Goal: Task Accomplishment & Management: Use online tool/utility

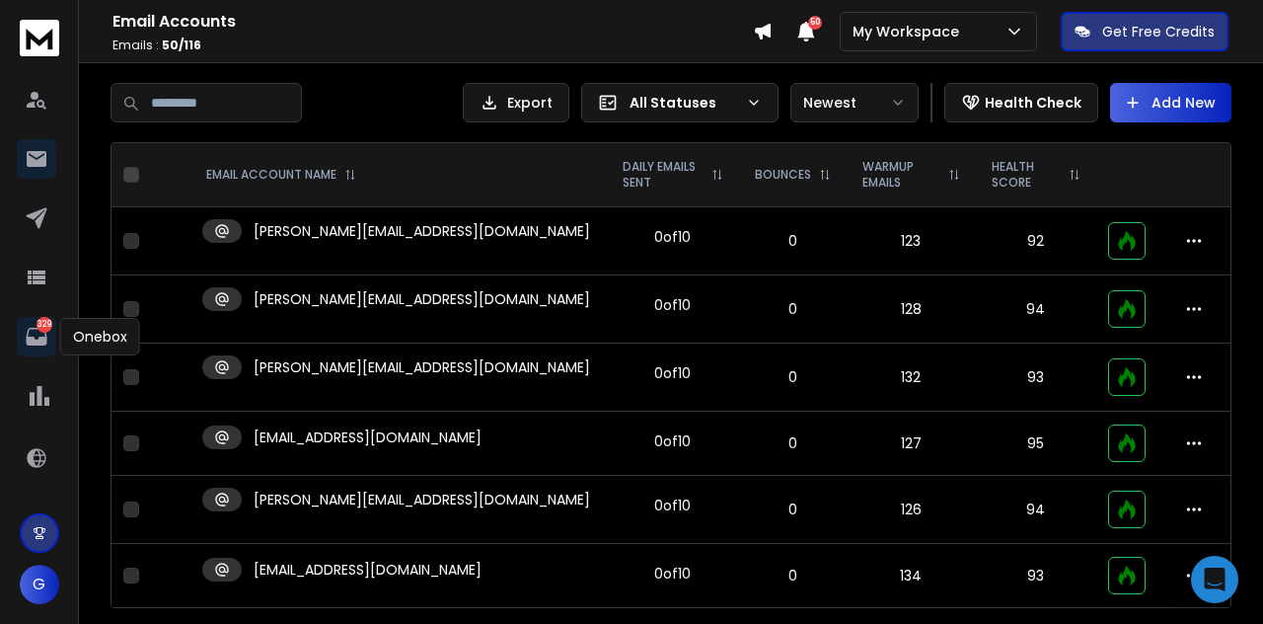
click at [53, 326] on link "329" at bounding box center [36, 336] width 39 height 39
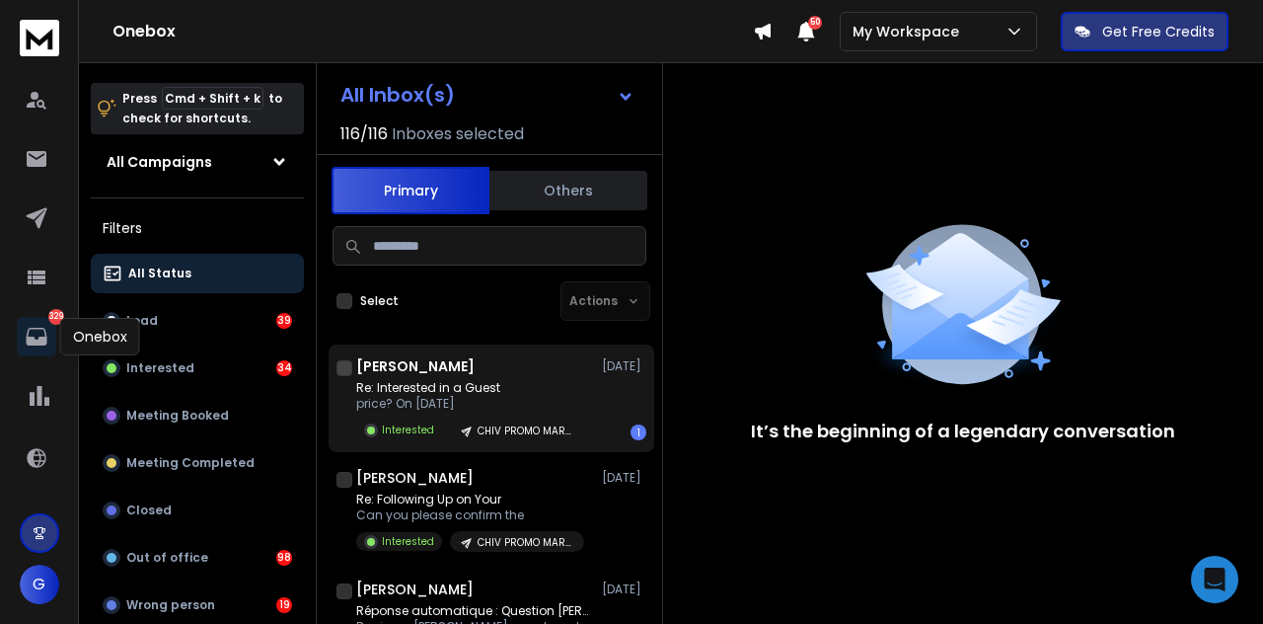
click at [481, 434] on p "CHIV PROMO MARCH" at bounding box center [525, 430] width 95 height 15
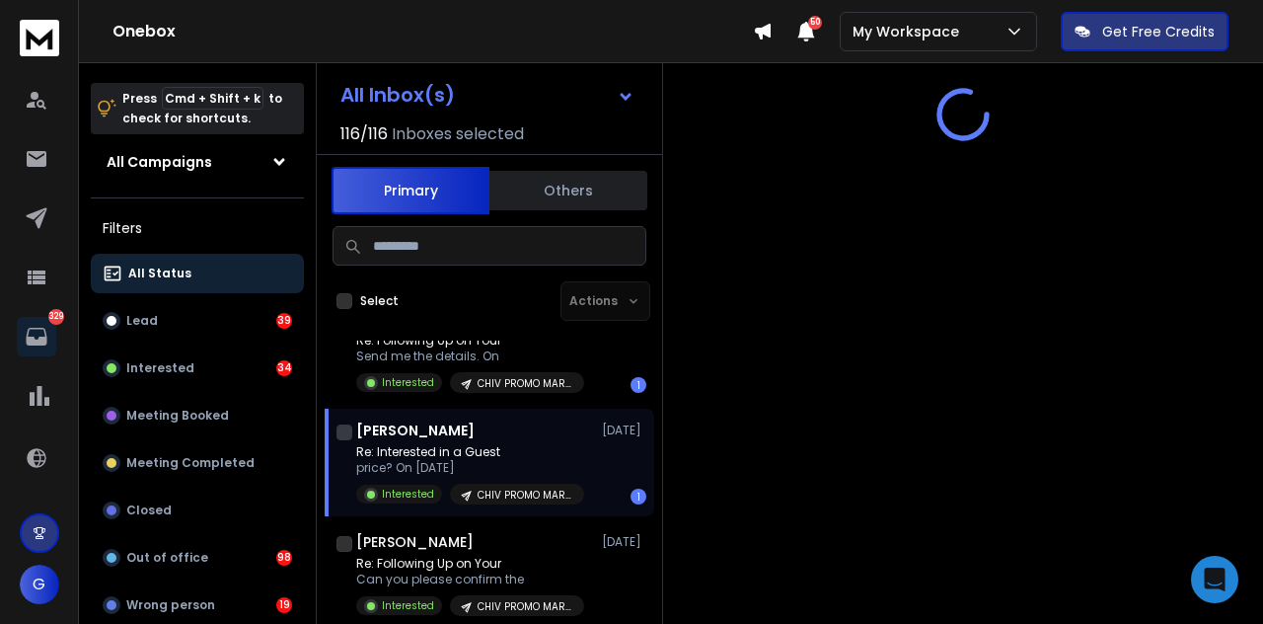
scroll to position [225, 0]
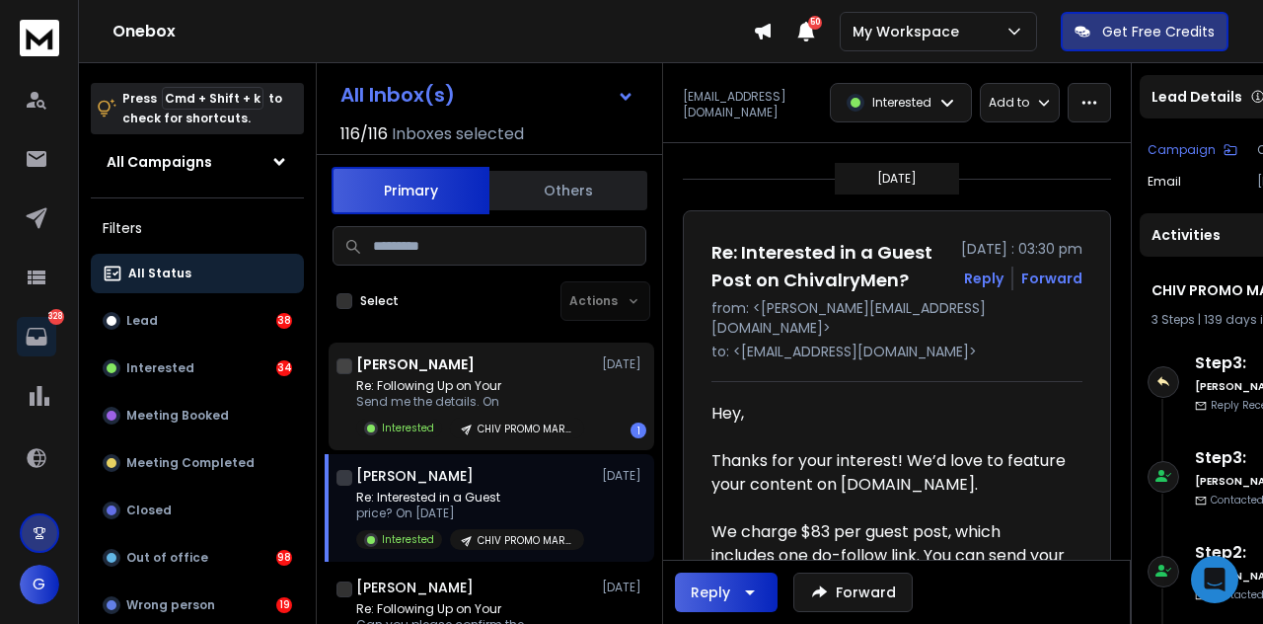
click at [517, 400] on p "Send me the details. On" at bounding box center [470, 402] width 228 height 16
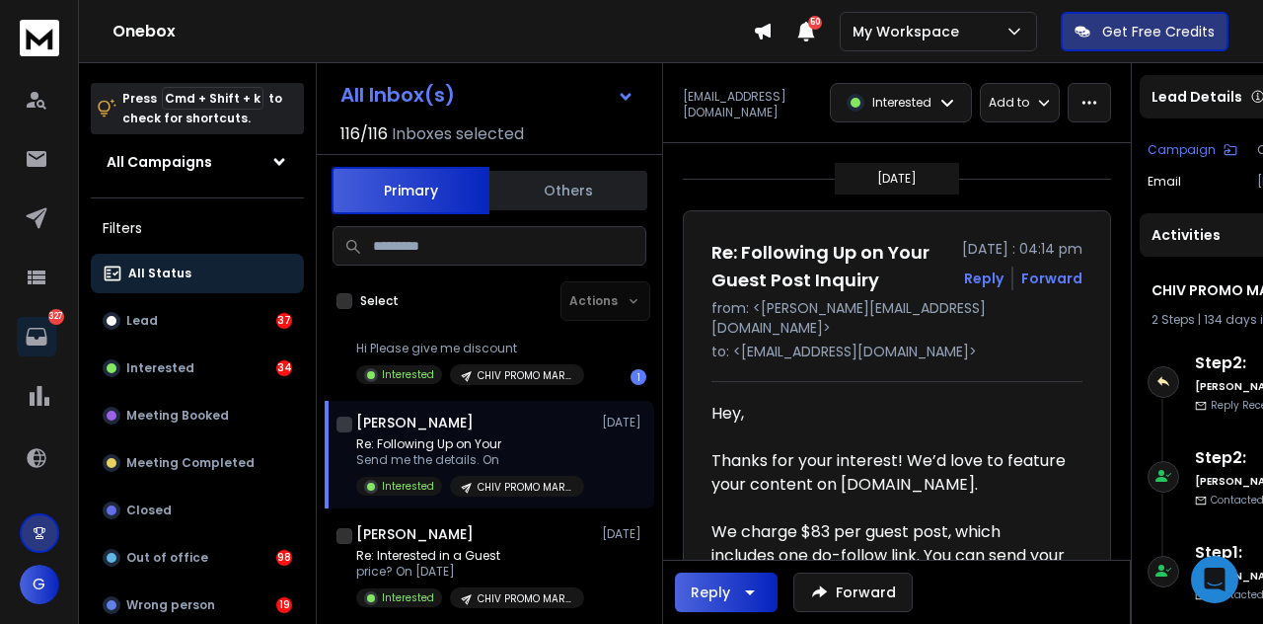
scroll to position [87, 0]
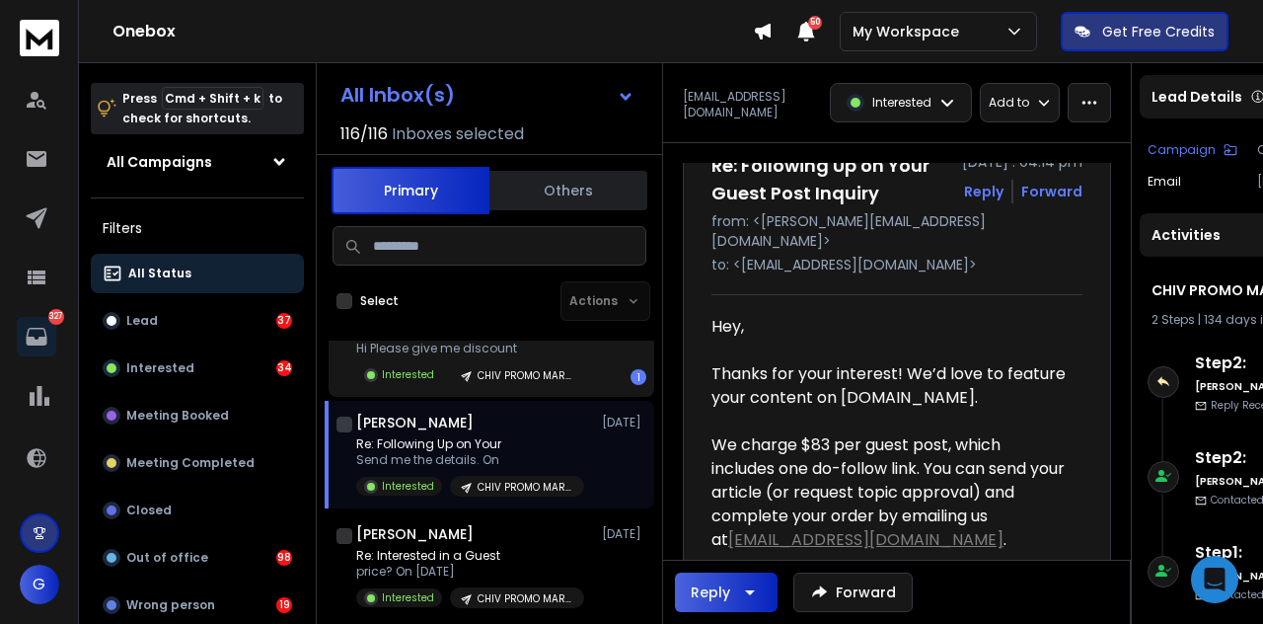
click at [515, 360] on div "Re: Interested in a Guest Hi Please give me discount Interested CHIV PROMO MARCH" at bounding box center [470, 355] width 228 height 60
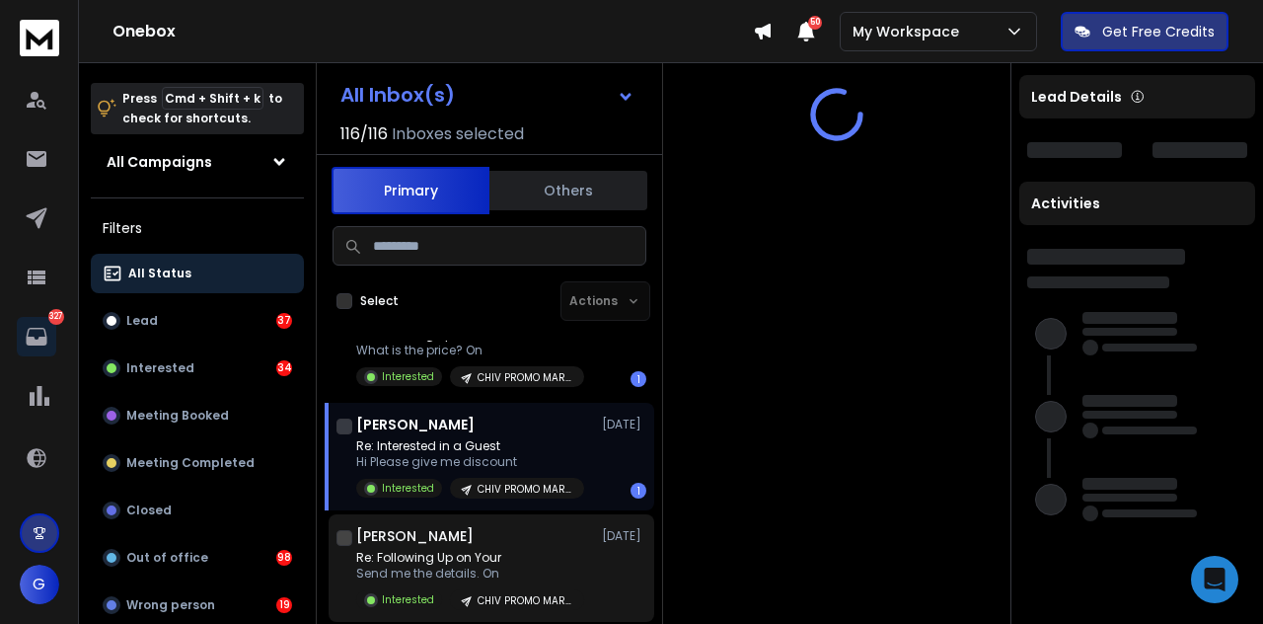
scroll to position [29, 0]
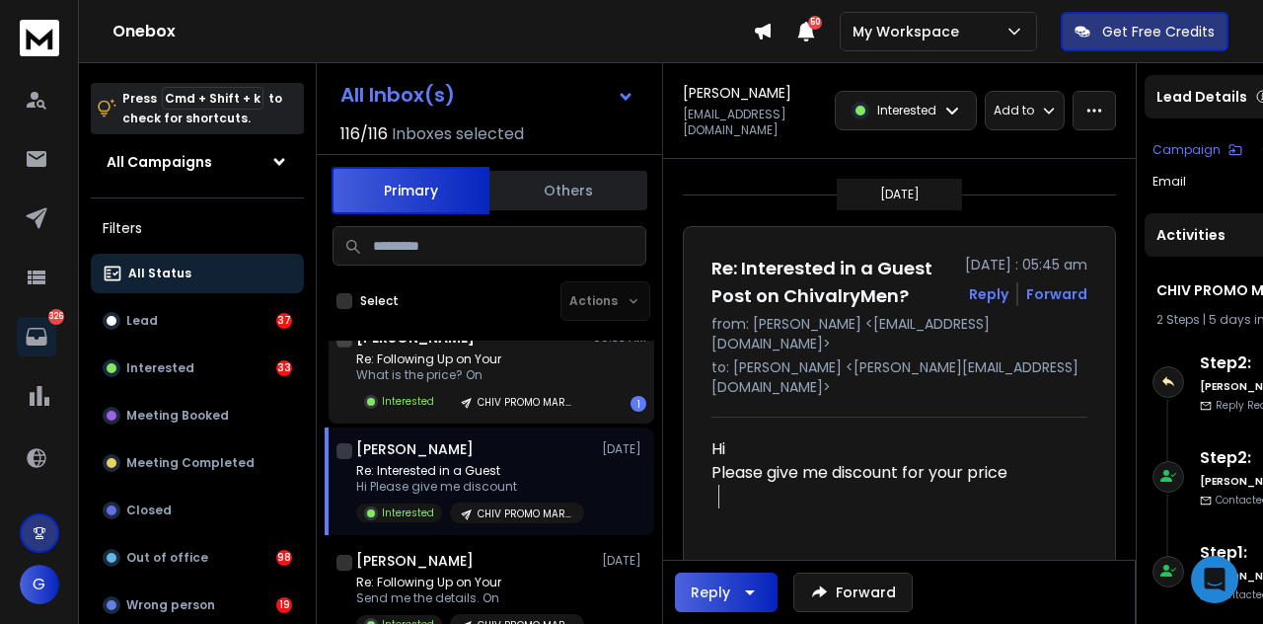
click at [515, 409] on p "CHIV PROMO MARCH" at bounding box center [525, 402] width 95 height 15
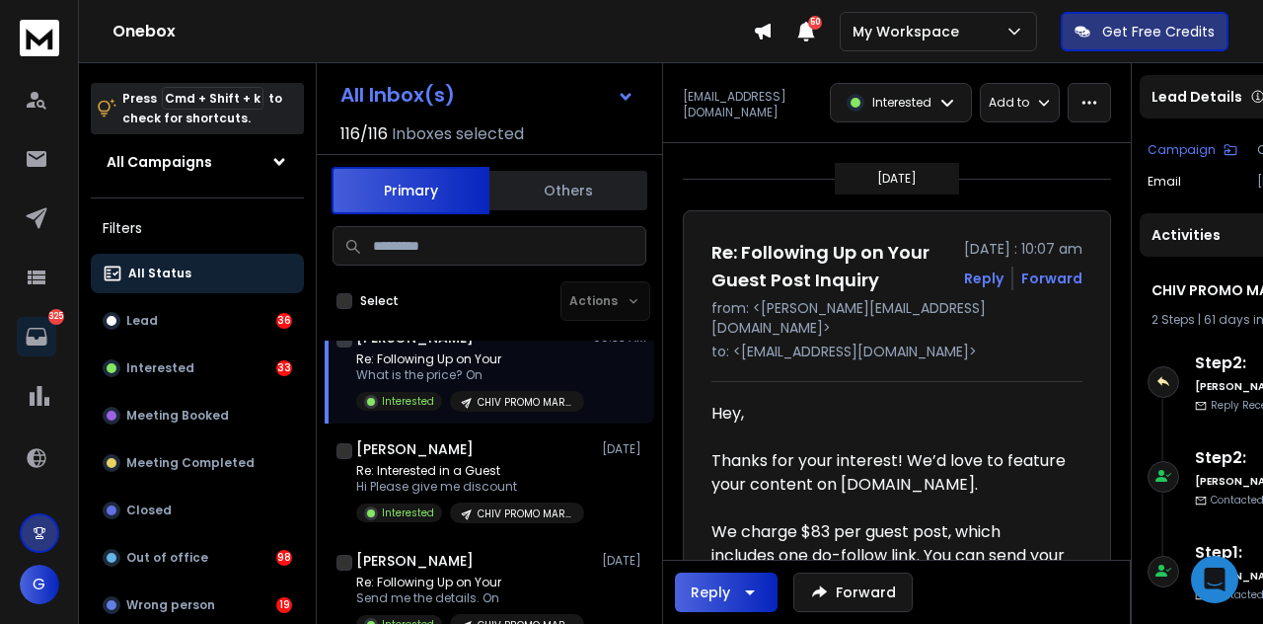
scroll to position [0, 0]
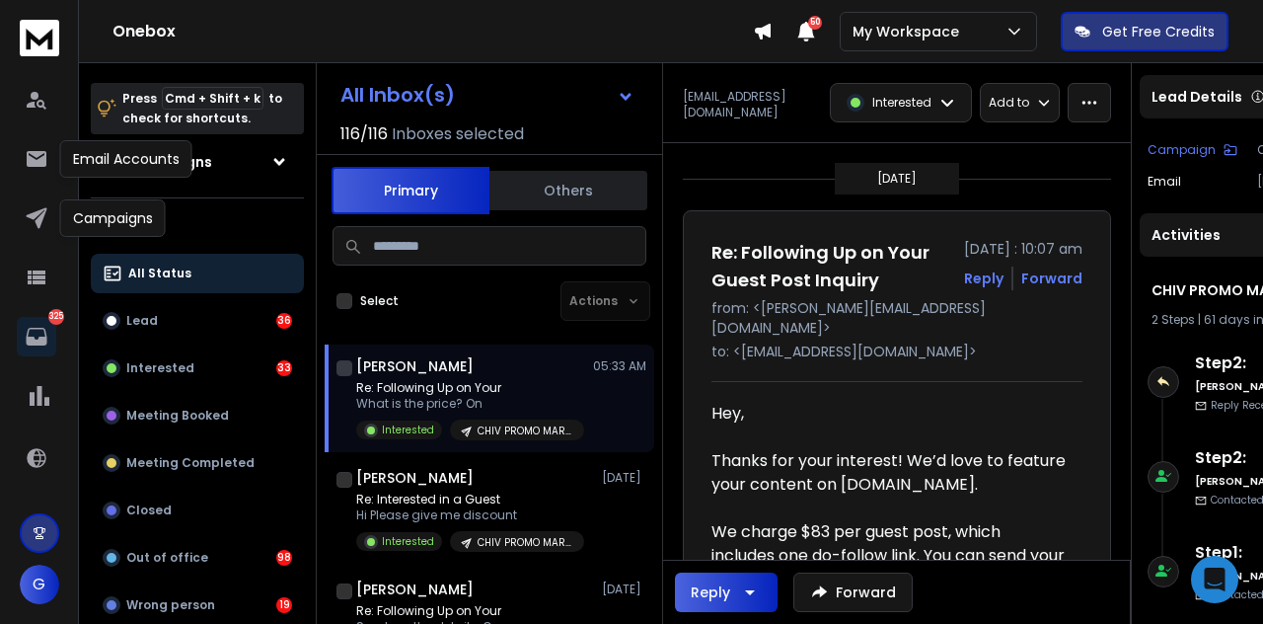
drag, startPoint x: 23, startPoint y: 216, endPoint x: 68, endPoint y: 195, distance: 49.9
click at [23, 216] on link at bounding box center [36, 217] width 39 height 39
